Goal: Find contact information: Find contact information

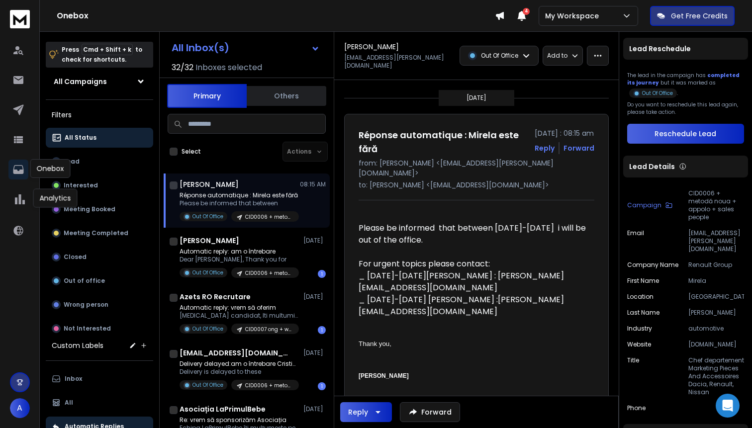
click at [18, 168] on icon at bounding box center [18, 170] width 12 height 12
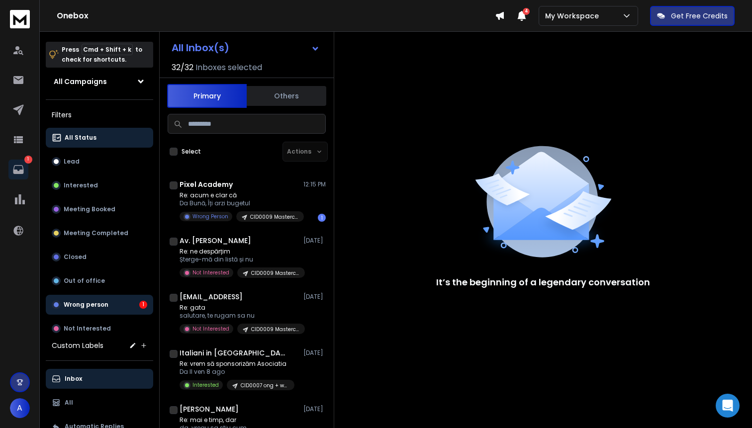
click at [90, 305] on p "Wrong person" at bounding box center [86, 305] width 45 height 8
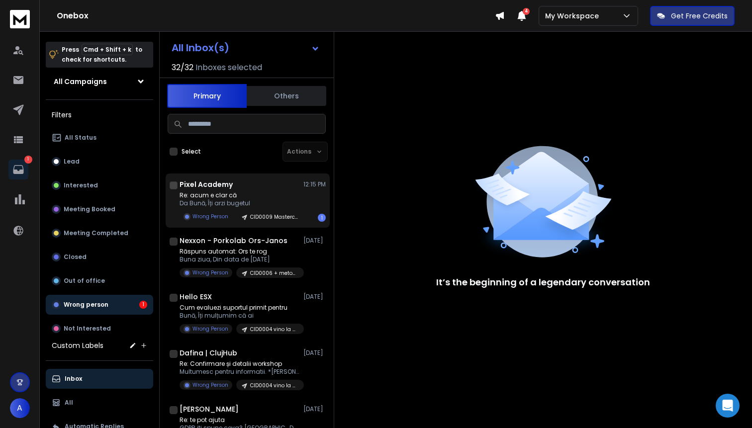
click at [230, 201] on p "Da Bună, Îți arzi bugetul" at bounding box center [238, 203] width 119 height 8
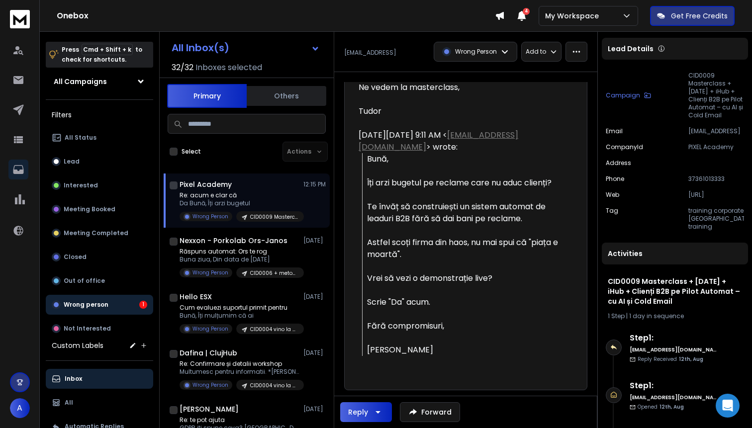
scroll to position [238, 0]
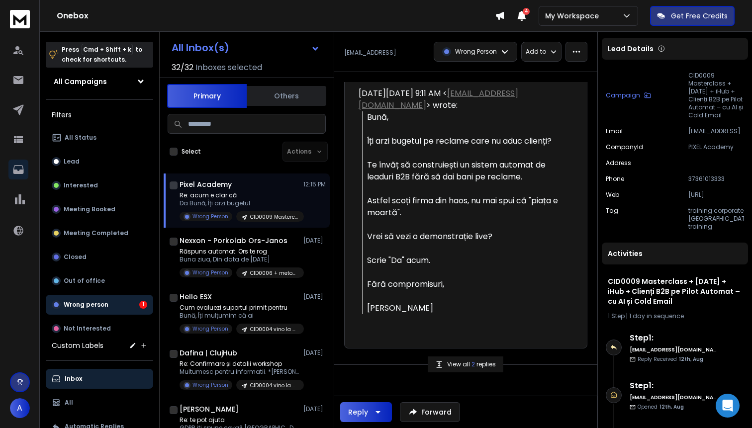
click at [472, 365] on span "2" at bounding box center [473, 364] width 5 height 8
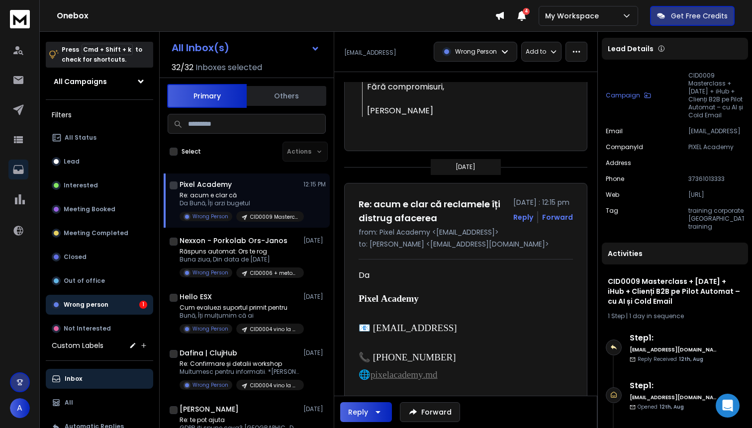
scroll to position [433, 0]
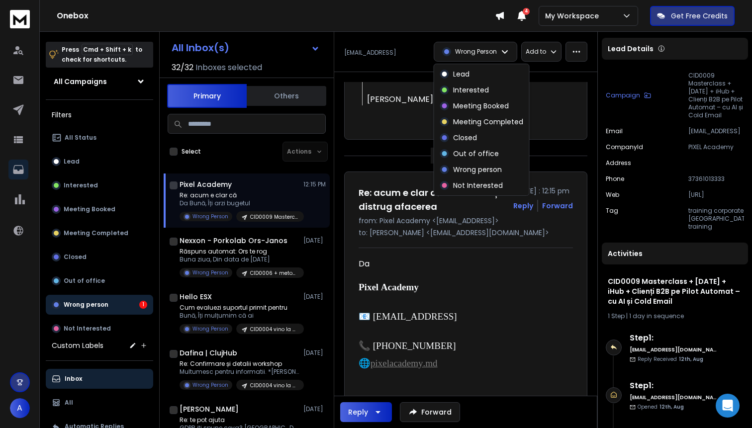
click at [507, 43] on div "Wrong Person" at bounding box center [475, 51] width 83 height 19
click at [486, 84] on div "Interested" at bounding box center [481, 90] width 91 height 16
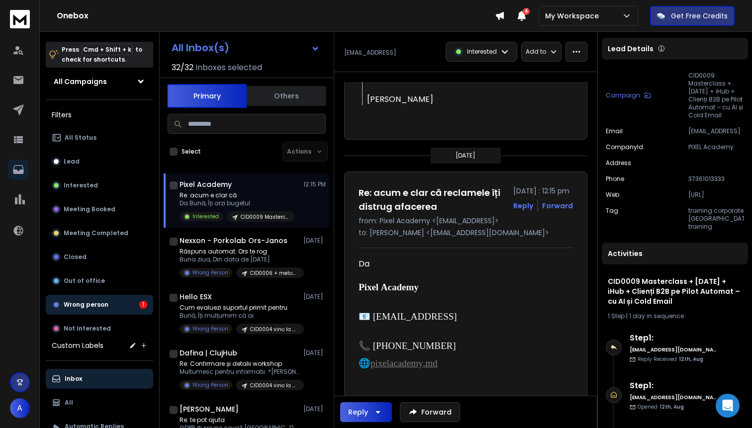
drag, startPoint x: 450, startPoint y: 375, endPoint x: 371, endPoint y: 373, distance: 79.6
click at [371, 351] on p "📞 +373 6 101 3333" at bounding box center [461, 345] width 206 height 11
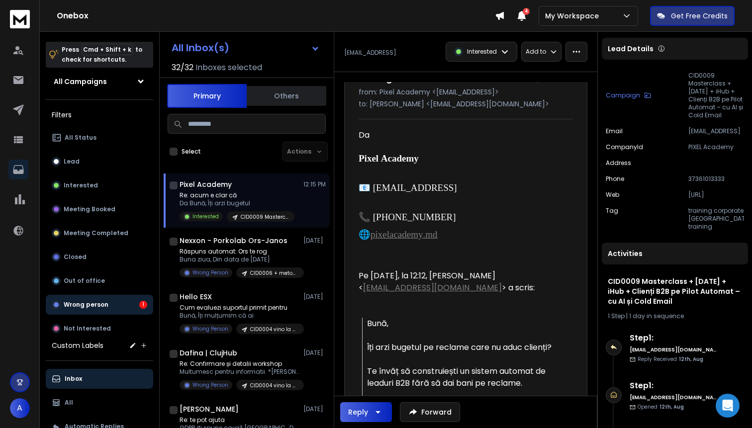
scroll to position [569, 0]
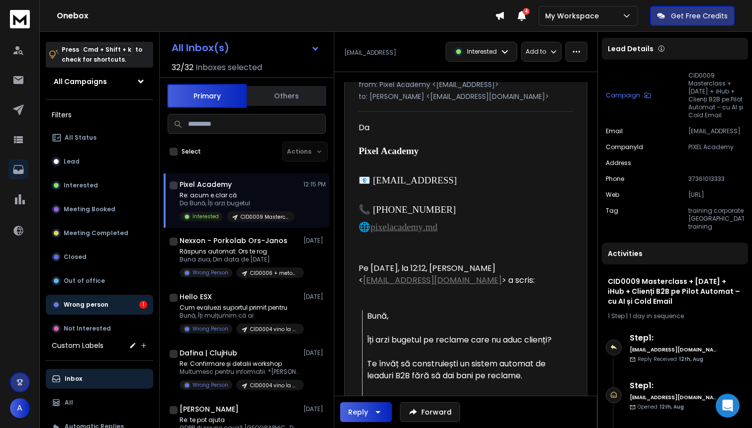
copy span "373 6 101 3333"
drag, startPoint x: 444, startPoint y: 257, endPoint x: 370, endPoint y: 260, distance: 74.1
click at [370, 233] on p "🌐 pixelacademy.md" at bounding box center [461, 226] width 206 height 11
copy p "🌐 pixelacademy.md"
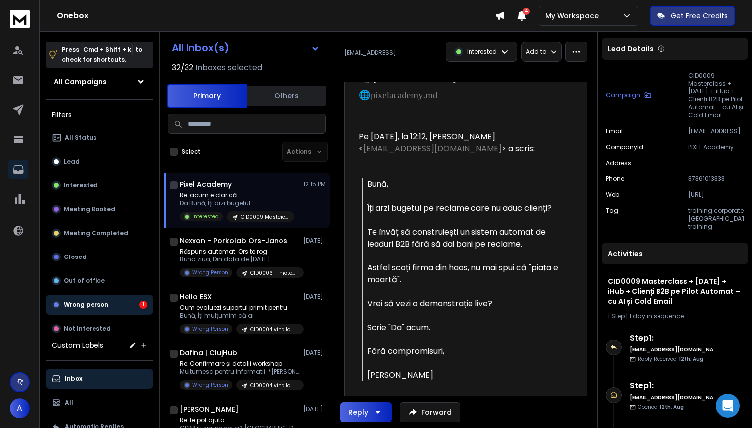
scroll to position [700, 0]
drag, startPoint x: 445, startPoint y: 109, endPoint x: 372, endPoint y: 108, distance: 73.1
click at [372, 84] on p "📞 +373 6 101 3333" at bounding box center [461, 78] width 206 height 11
copy span "373 6 101 3333"
drag, startPoint x: 451, startPoint y: 128, endPoint x: 370, endPoint y: 129, distance: 81.0
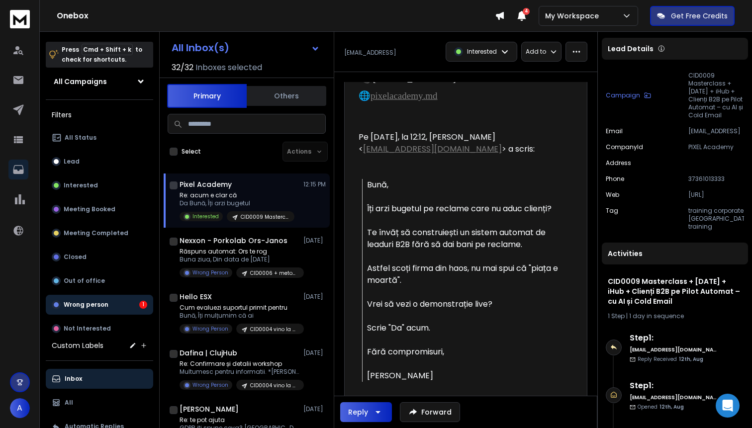
click at [370, 101] on p "🌐 pixelacademy.md" at bounding box center [461, 95] width 206 height 11
copy p "🌐 pixelacademy.md"
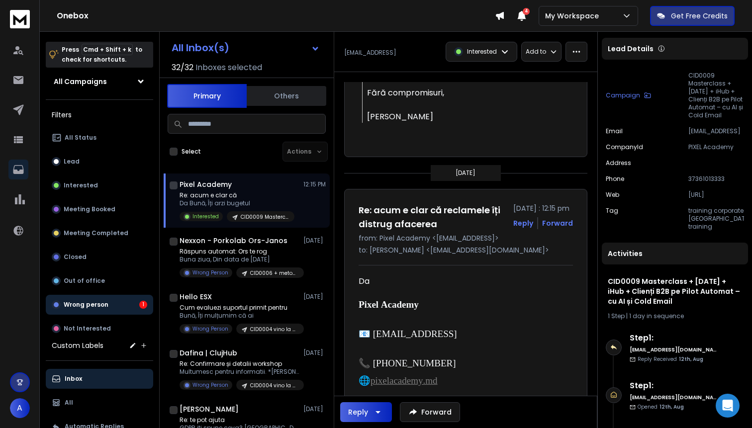
scroll to position [346, 0]
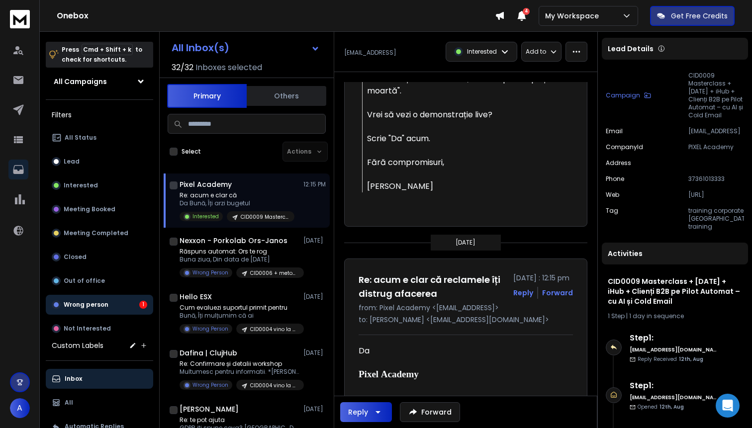
drag, startPoint x: 517, startPoint y: 335, endPoint x: 434, endPoint y: 334, distance: 82.5
click at [433, 313] on p "from: Pixel Academy <info@pixelacademy.md>" at bounding box center [465, 308] width 214 height 10
copy p "info@pixelacademy.md"
